Goal: Task Accomplishment & Management: Use online tool/utility

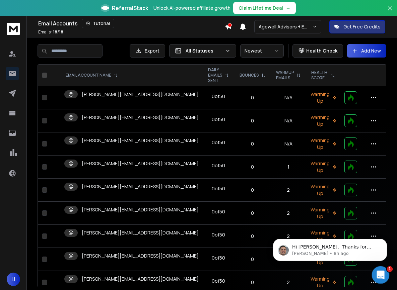
click at [387, 277] on html at bounding box center [379, 274] width 16 height 16
click at [354, 250] on div "Hi Ian, ​ Thanks for your message. Could you please share your requirements for…" at bounding box center [335, 247] width 88 height 9
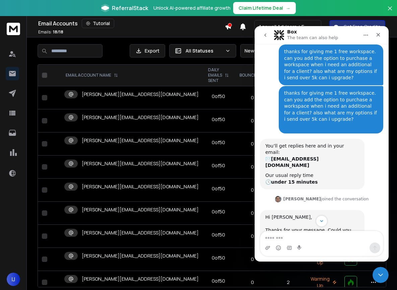
scroll to position [54, 0]
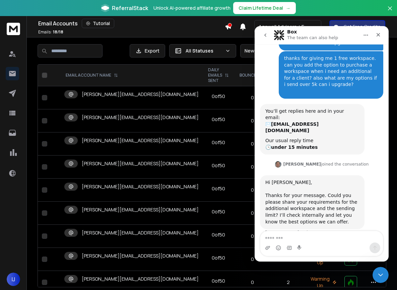
click at [314, 239] on textarea "Message…" at bounding box center [321, 236] width 123 height 11
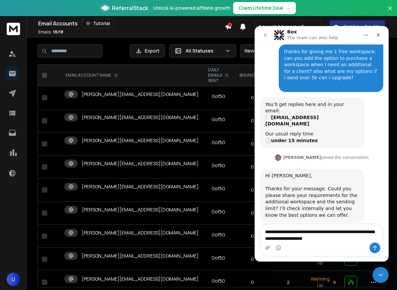
type textarea "**********"
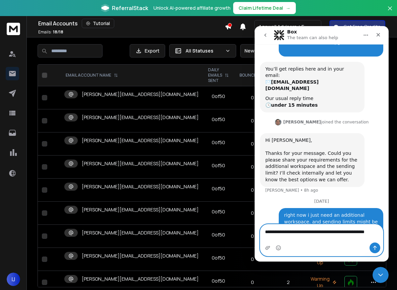
scroll to position [112, 0]
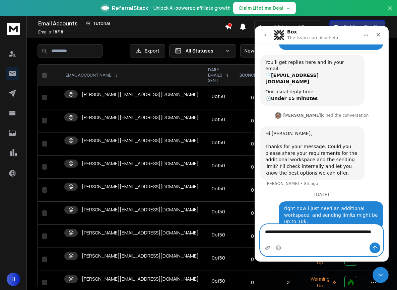
type textarea "**********"
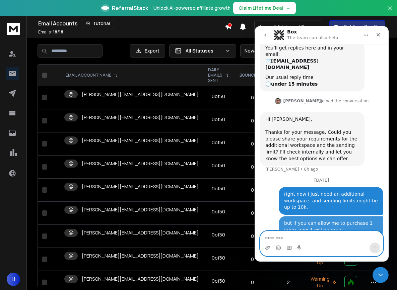
scroll to position [127, 0]
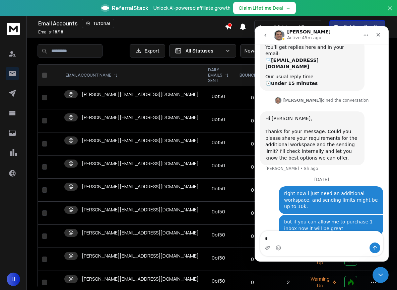
click at [13, 26] on icon at bounding box center [13, 29] width 13 height 12
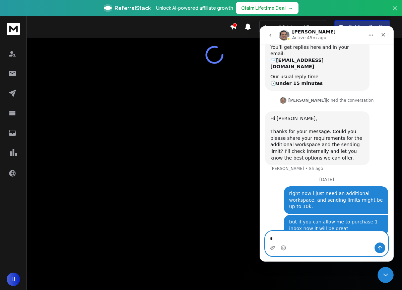
click at [316, 242] on textarea "*" at bounding box center [326, 236] width 123 height 11
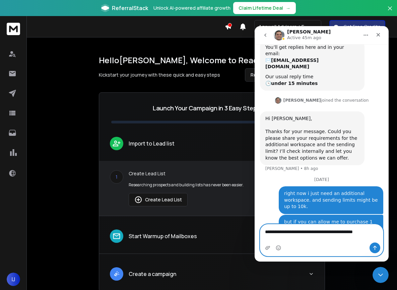
scroll to position [134, 0]
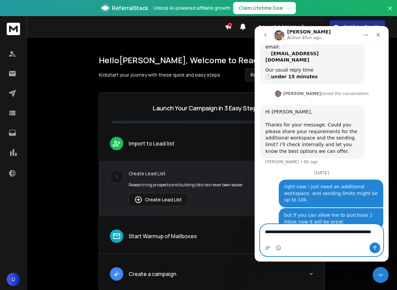
type textarea "**********"
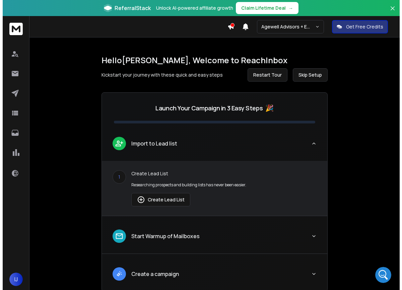
scroll to position [149, 0]
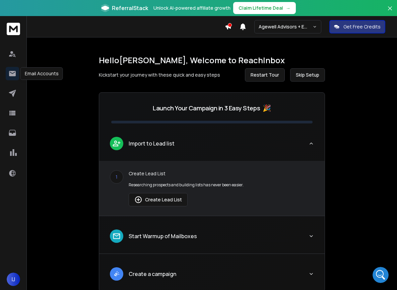
click at [12, 67] on link at bounding box center [12, 73] width 13 height 13
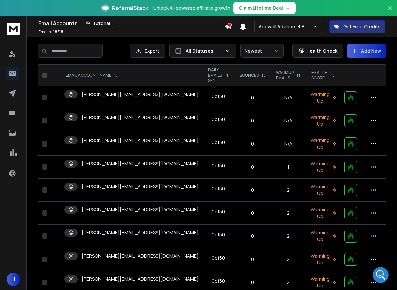
click at [368, 64] on div "Export All Statuses Newest Health Check Add New EMAIL ACCOUNT NAME DAILY EMAILS…" at bounding box center [211, 165] width 348 height 243
click at [366, 55] on button "Add New" at bounding box center [366, 50] width 39 height 13
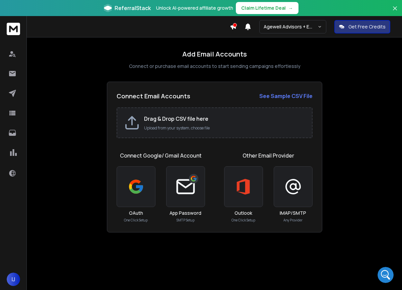
click at [236, 184] on icon at bounding box center [243, 187] width 16 height 16
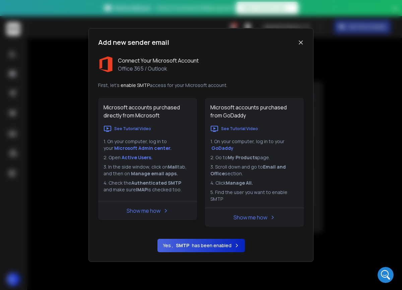
click at [178, 242] on b "SMTP" at bounding box center [182, 245] width 13 height 7
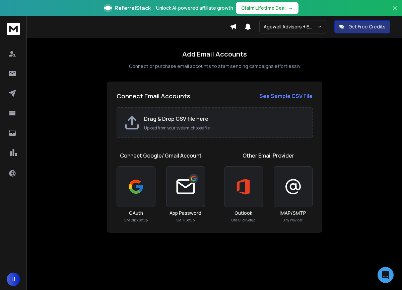
click at [246, 187] on icon at bounding box center [242, 187] width 13 height 16
